Goal: Task Accomplishment & Management: Manage account settings

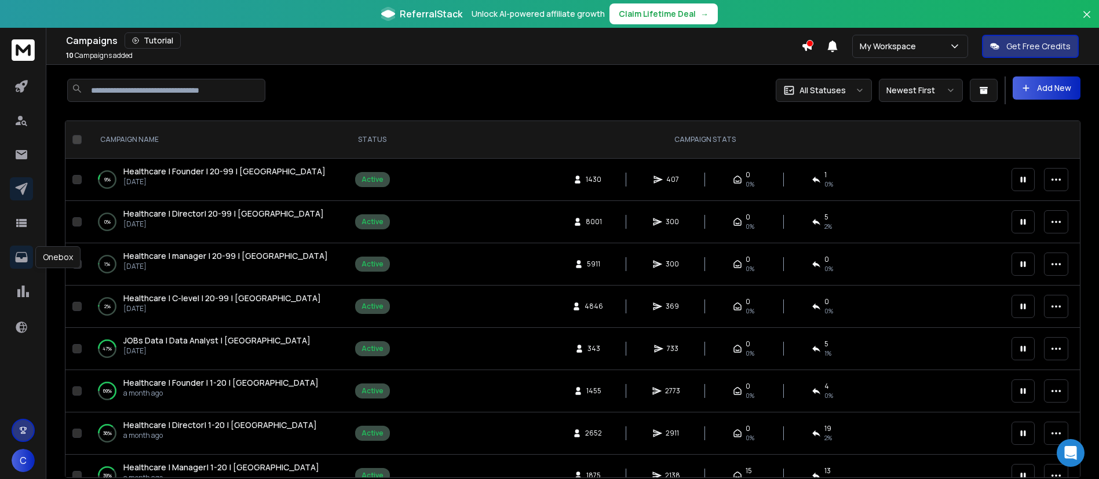
click at [13, 265] on link at bounding box center [21, 257] width 23 height 23
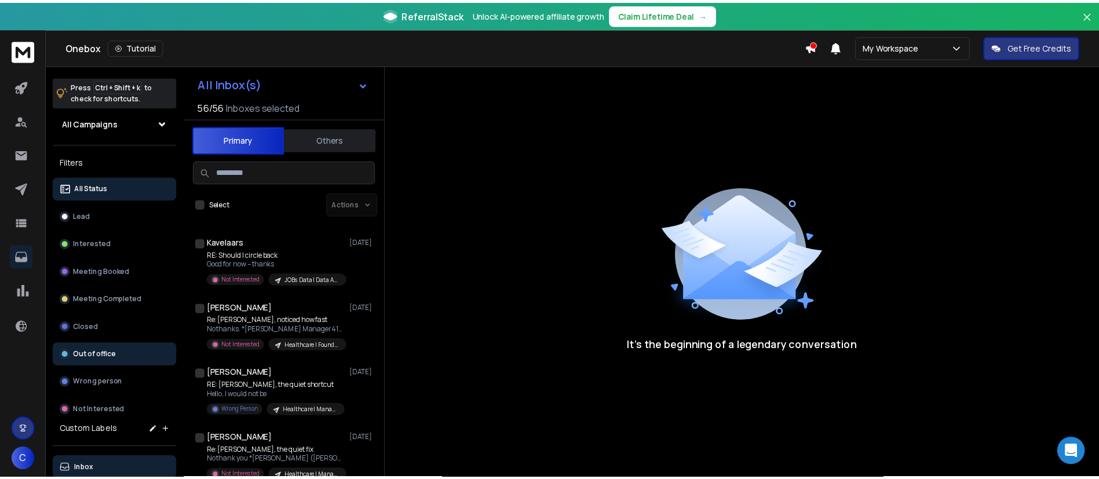
scroll to position [163, 0]
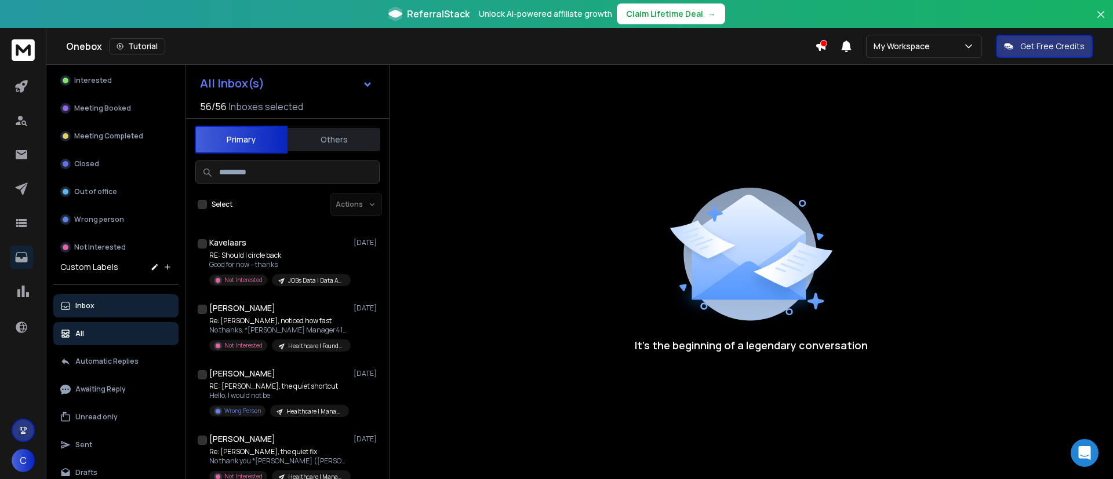
click at [71, 329] on div "All" at bounding box center [72, 334] width 24 height 14
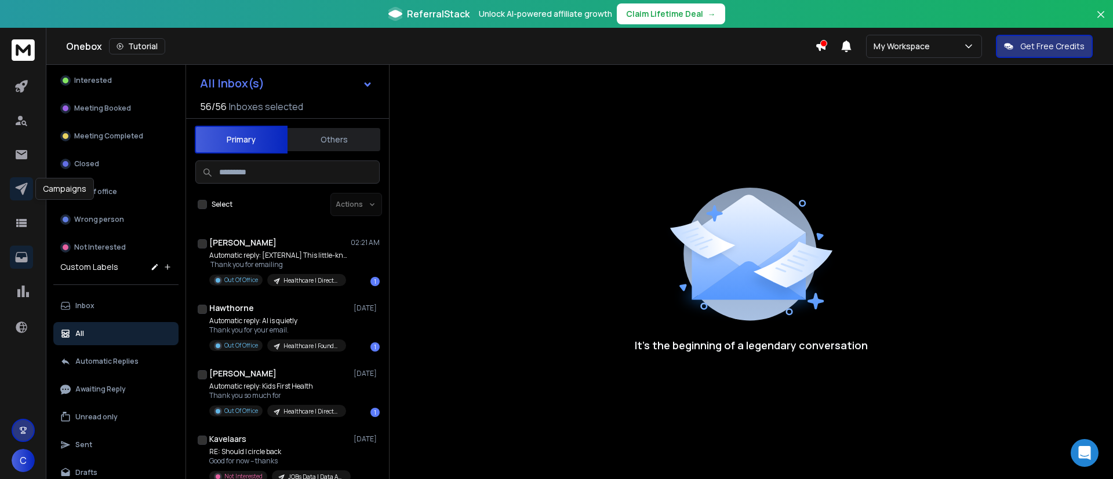
click at [21, 179] on link at bounding box center [21, 188] width 23 height 23
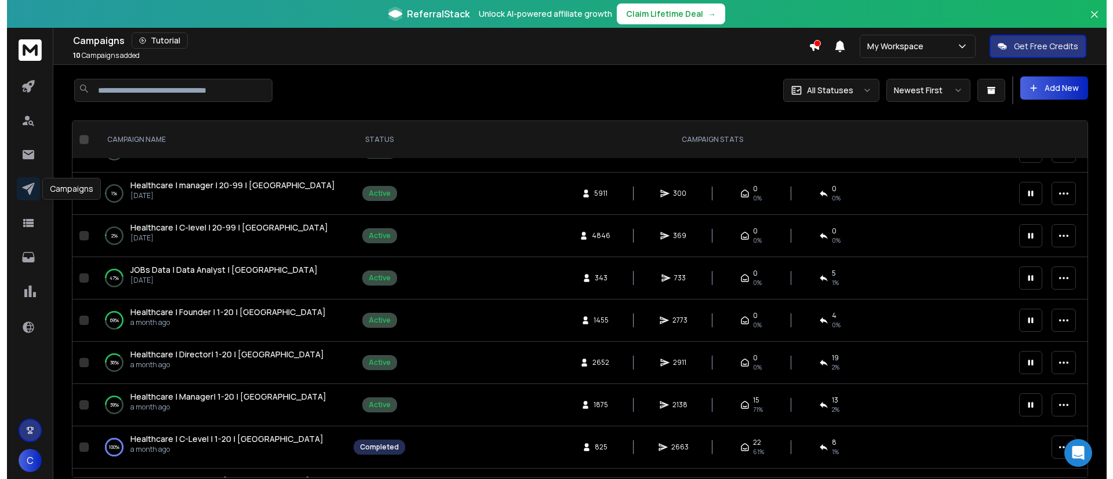
scroll to position [71, 0]
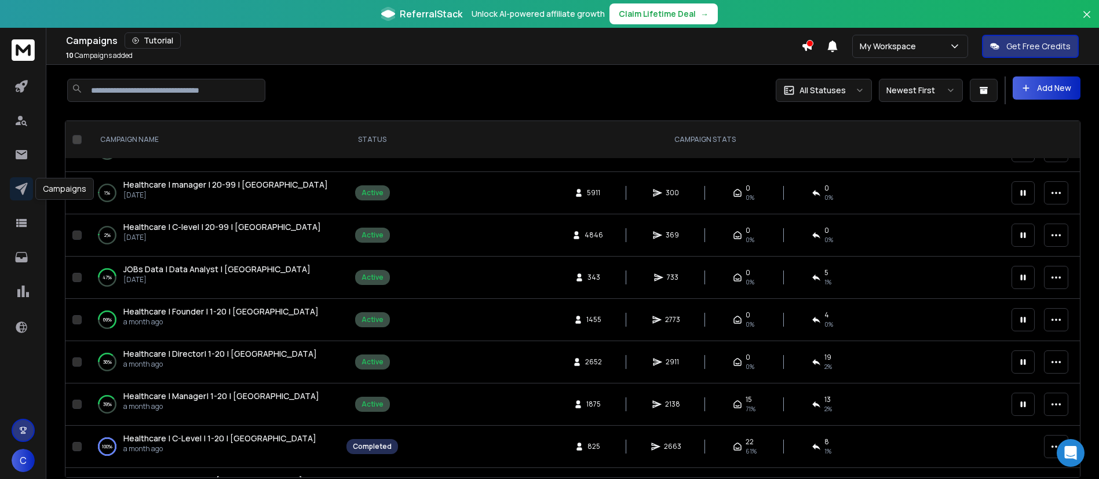
click at [207, 181] on span "Healthcare | manager | 20-99 | [GEOGRAPHIC_DATA]" at bounding box center [225, 184] width 205 height 11
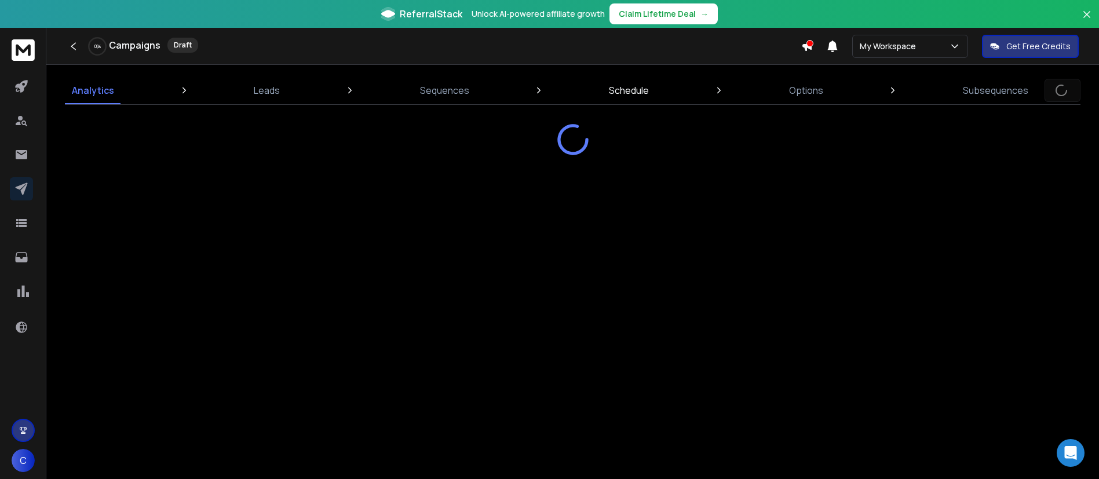
click at [626, 97] on link "Schedule" at bounding box center [629, 90] width 54 height 28
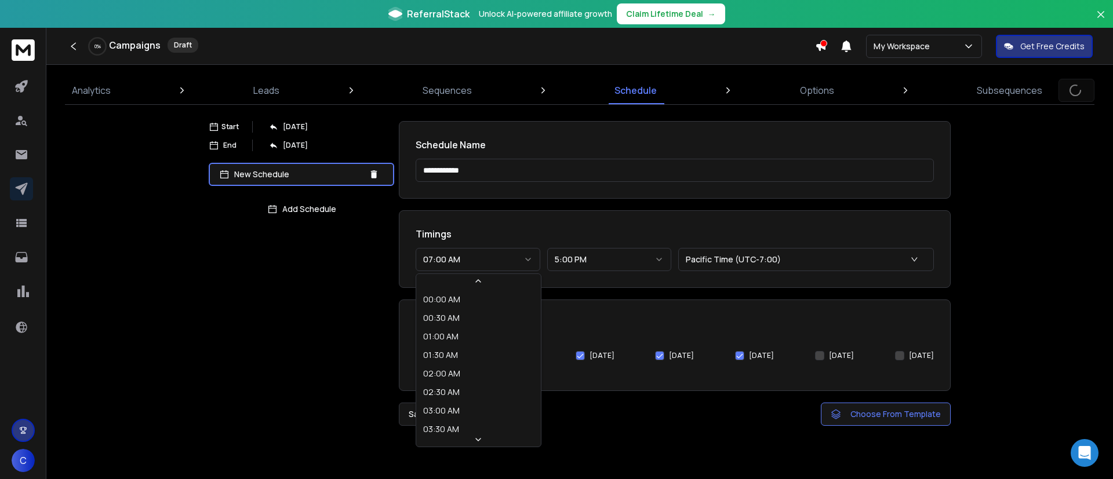
click at [476, 263] on button "07:00 AM" at bounding box center [478, 259] width 125 height 23
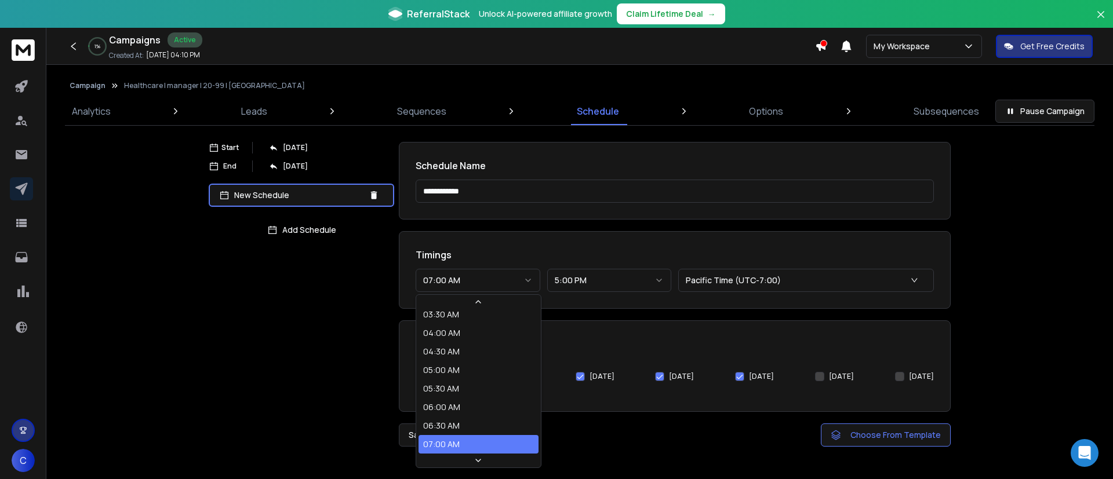
select select "********"
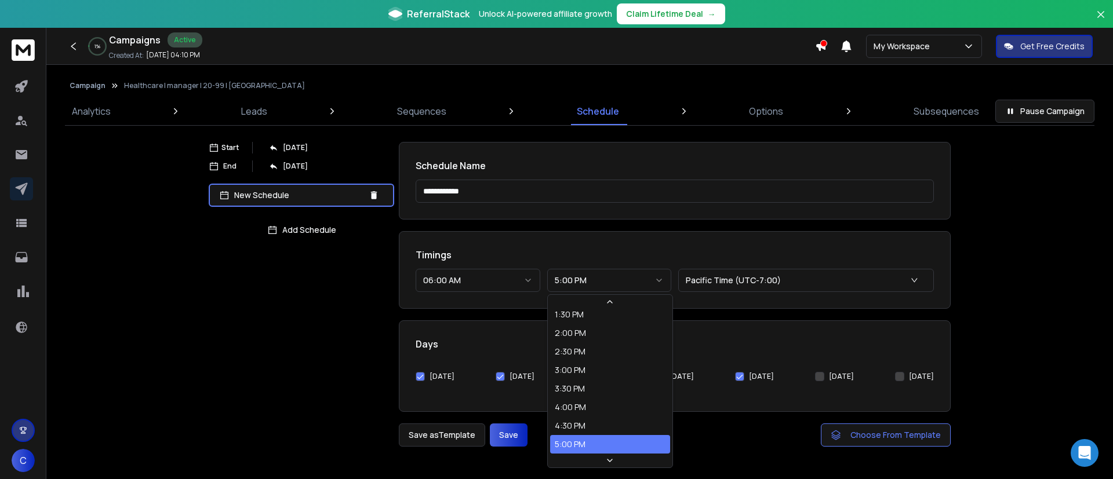
click at [632, 278] on button "5:00 PM" at bounding box center [609, 280] width 125 height 23
select select "********"
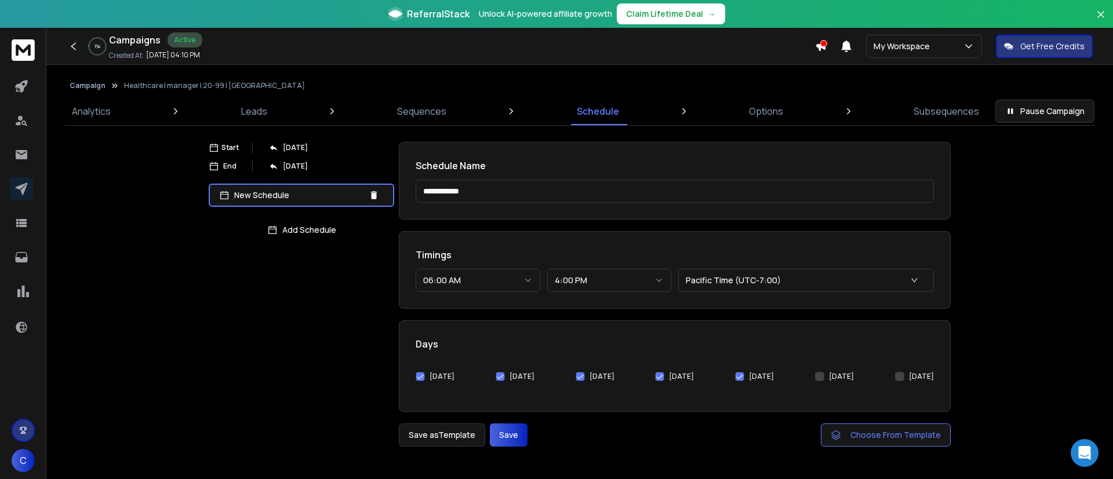
click at [499, 440] on button "Save" at bounding box center [509, 435] width 38 height 23
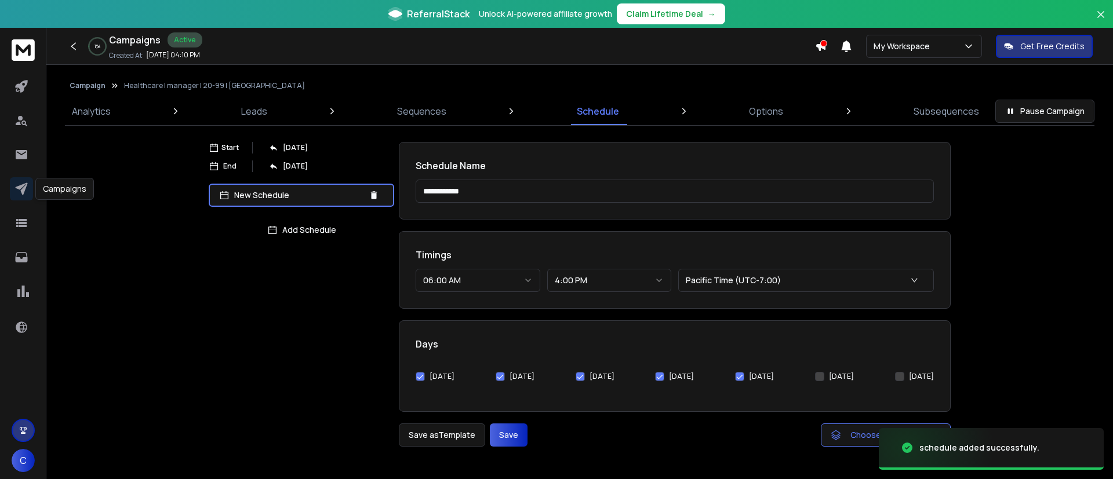
click at [10, 185] on link at bounding box center [21, 188] width 23 height 23
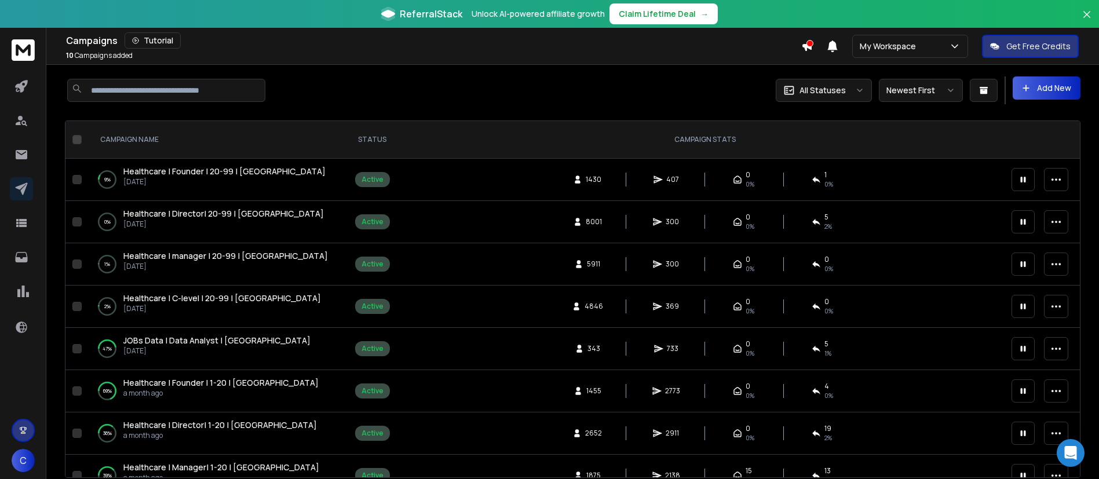
click at [150, 209] on span "Healthcare | Director| 20-99 | [GEOGRAPHIC_DATA]" at bounding box center [223, 213] width 201 height 11
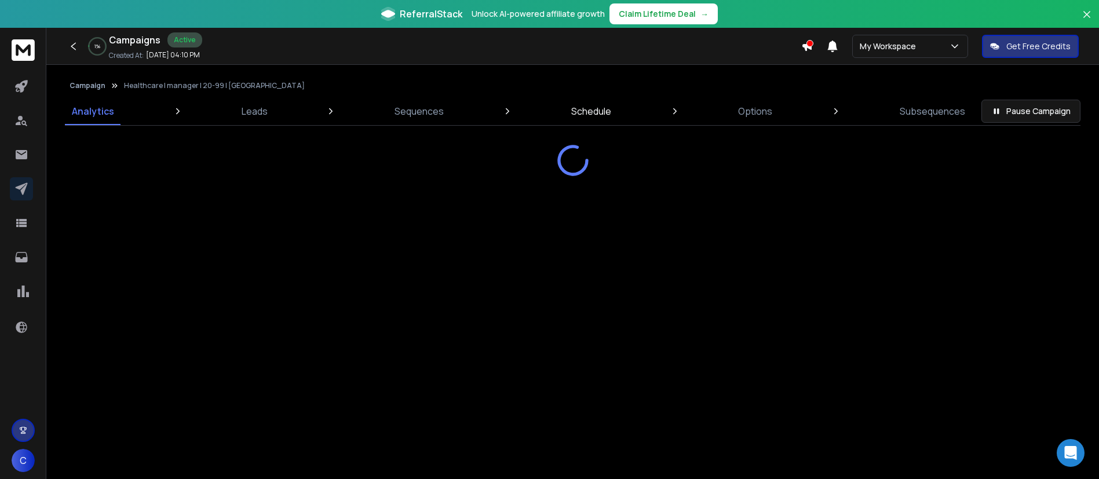
click at [608, 111] on p "Schedule" at bounding box center [591, 111] width 40 height 14
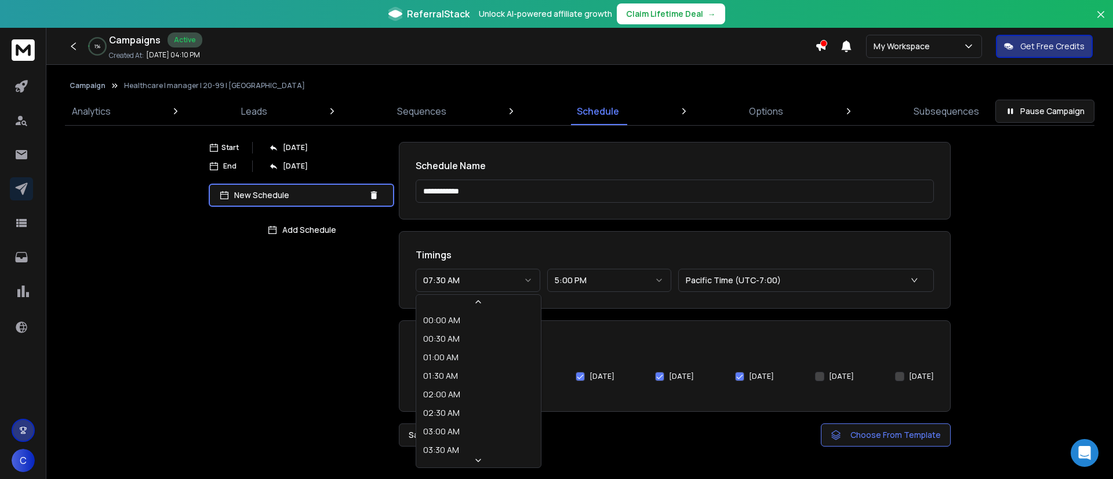
click at [440, 279] on button "07:30 AM" at bounding box center [478, 280] width 125 height 23
select select "********"
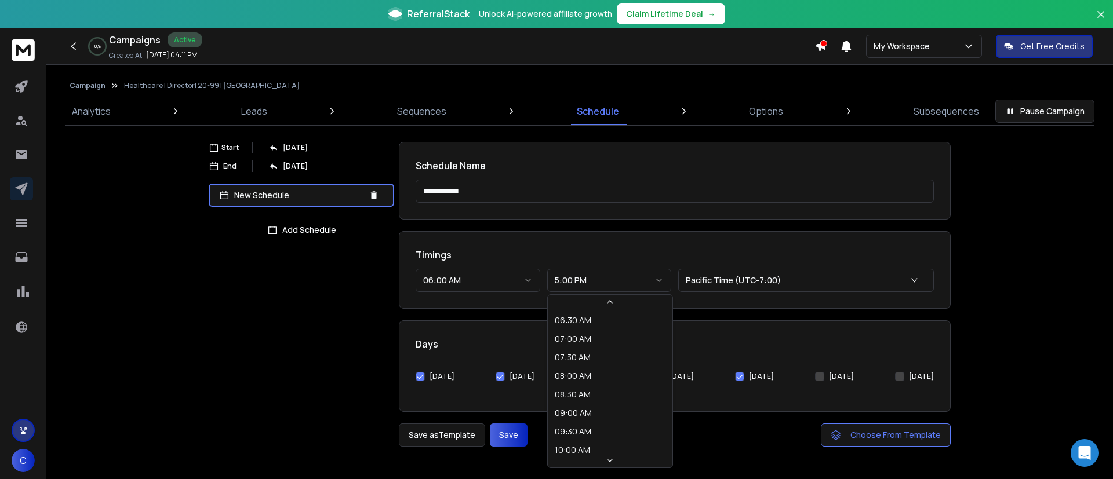
click at [586, 281] on button "5:00 PM" at bounding box center [609, 280] width 125 height 23
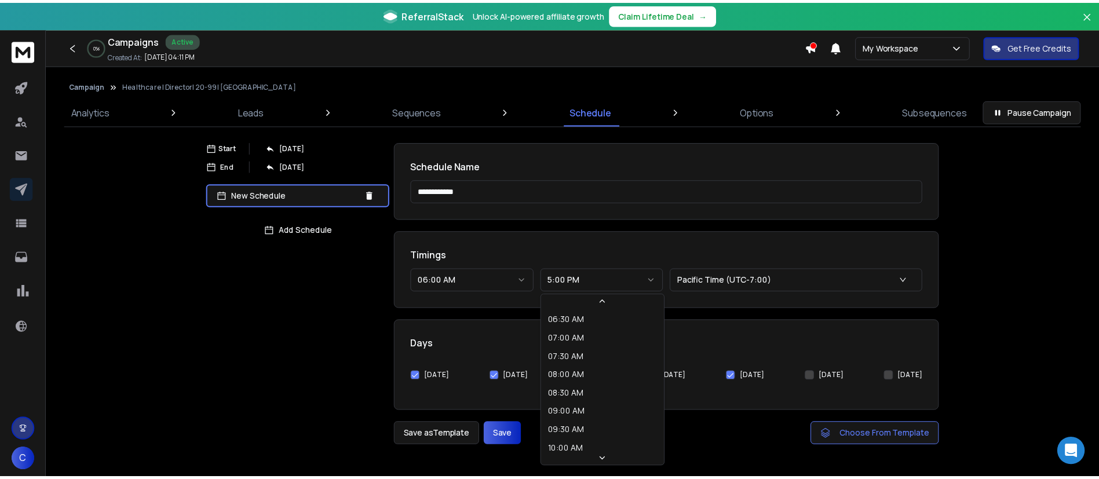
scroll to position [265, 0]
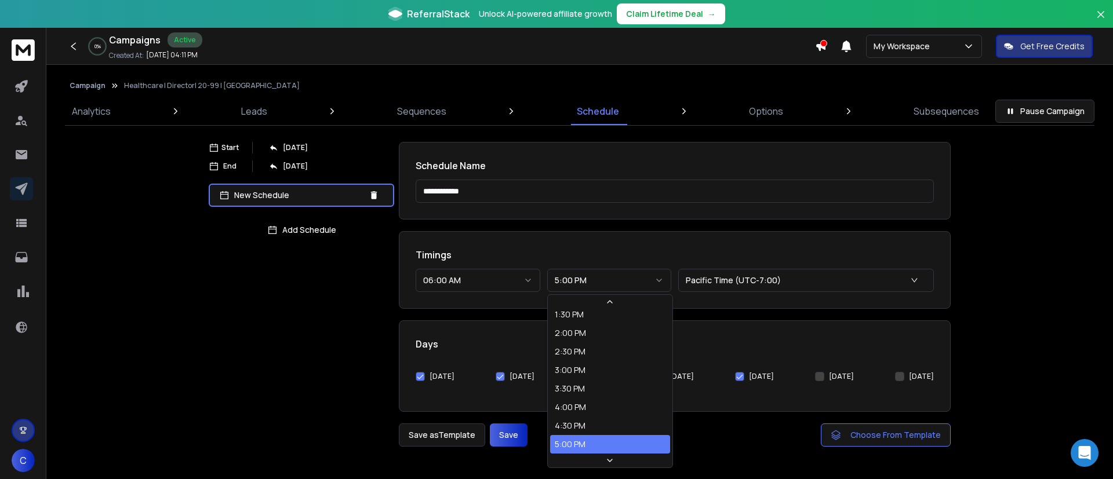
select select "********"
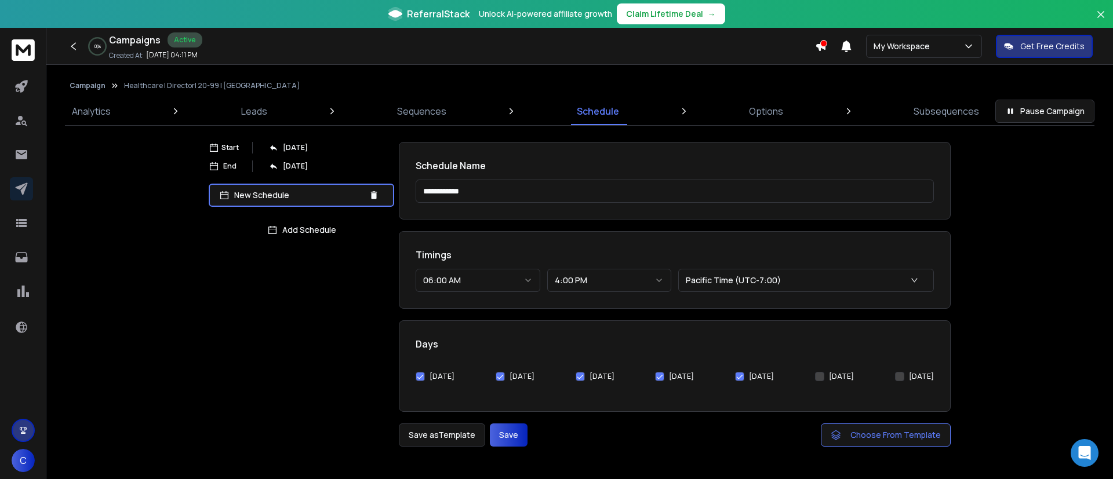
click at [502, 443] on button "Save" at bounding box center [509, 435] width 38 height 23
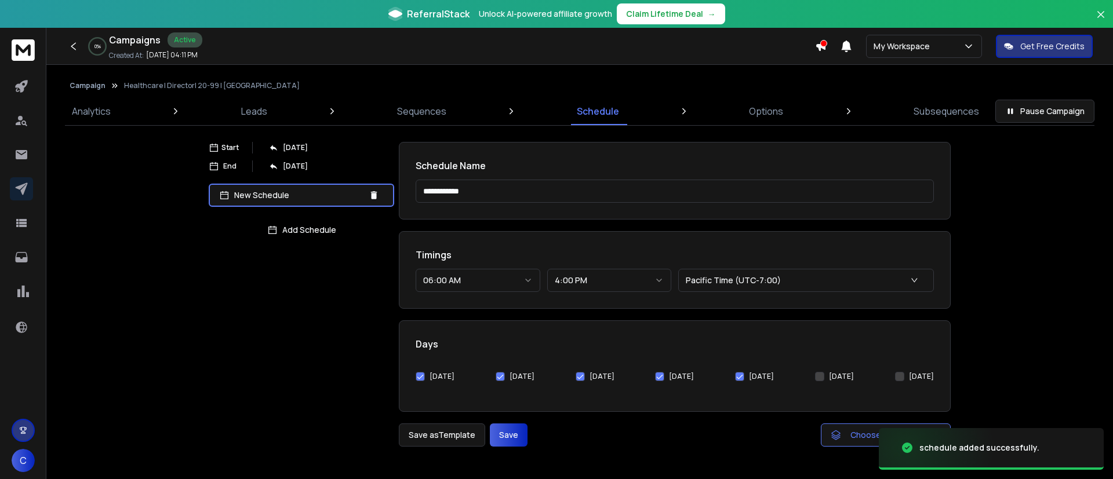
click at [7, 188] on div "C" at bounding box center [23, 256] width 46 height 456
click at [12, 189] on link at bounding box center [21, 188] width 23 height 23
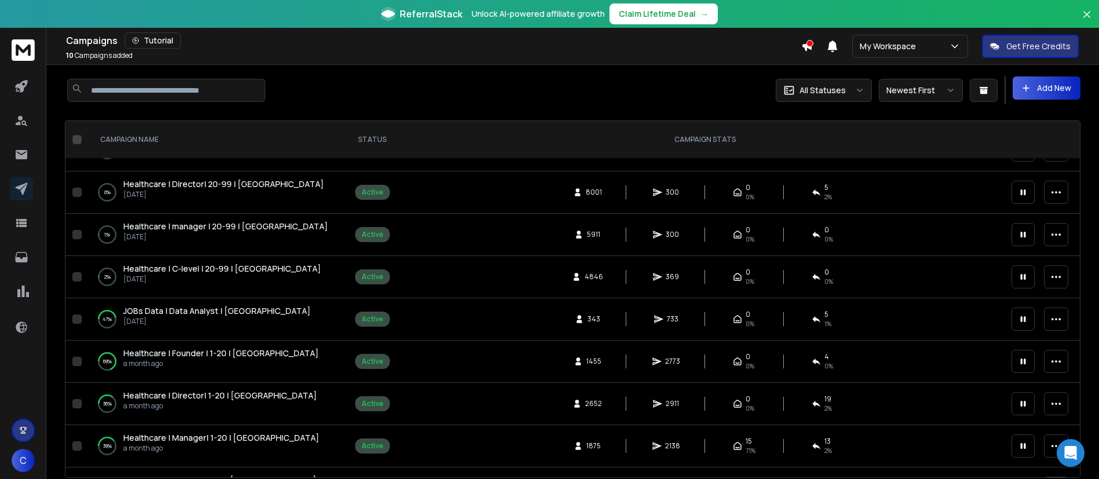
scroll to position [33, 0]
